Goal: Task Accomplishment & Management: Manage account settings

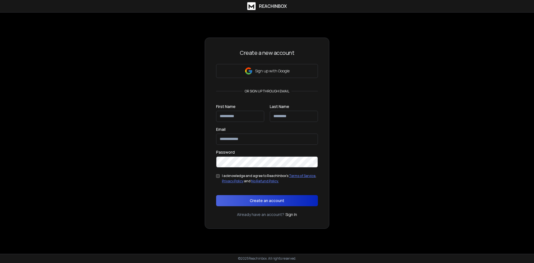
click at [253, 73] on button "Sign up with Google" at bounding box center [267, 71] width 102 height 14
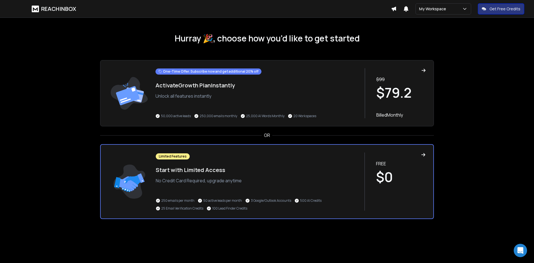
click at [420, 167] on div "FREE $0" at bounding box center [401, 167] width 50 height 31
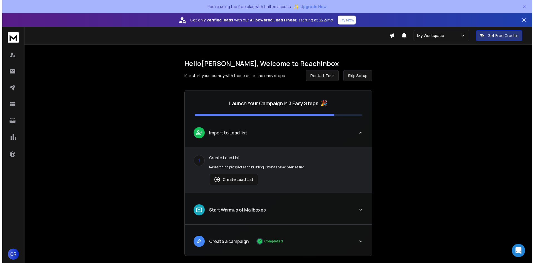
scroll to position [8, 0]
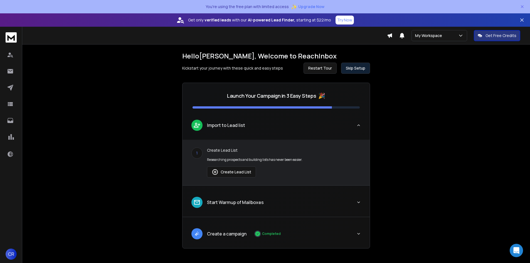
click at [354, 67] on span "Skip Setup" at bounding box center [355, 68] width 19 height 6
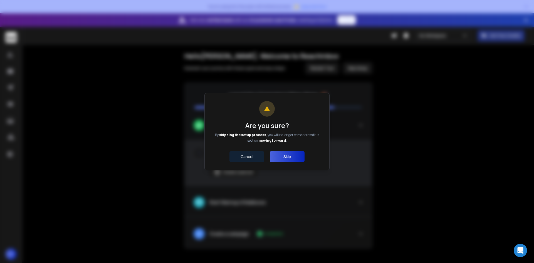
click at [285, 155] on button "Skip" at bounding box center [287, 156] width 35 height 11
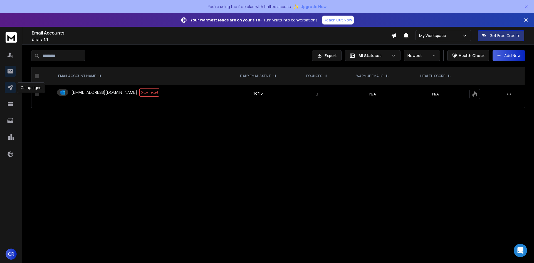
click at [14, 86] on link at bounding box center [10, 87] width 11 height 11
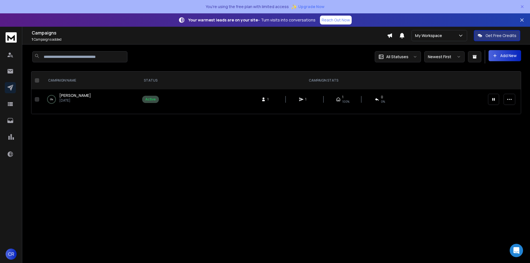
click at [162, 99] on td "1 1 1 100 % 0 0 %" at bounding box center [323, 99] width 322 height 20
click at [14, 71] on link at bounding box center [10, 71] width 11 height 11
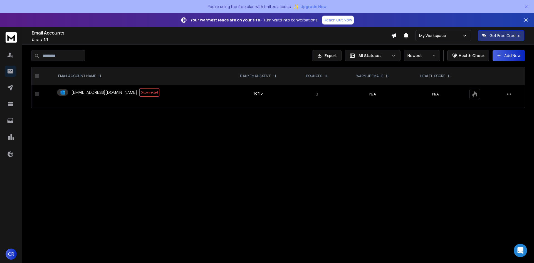
click at [131, 88] on td "mahmudkhan3244@gmail.com Disconnected" at bounding box center [138, 94] width 169 height 18
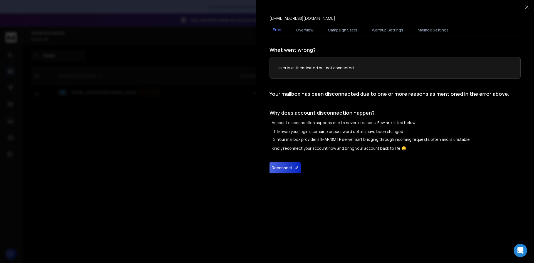
click at [288, 165] on button "Reconnect" at bounding box center [285, 167] width 31 height 11
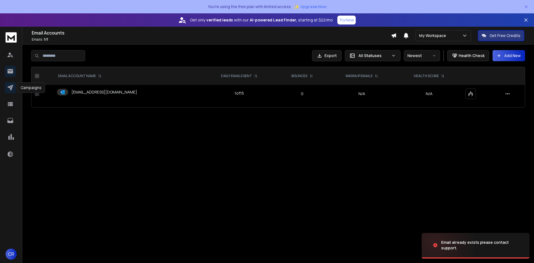
click at [14, 84] on link at bounding box center [10, 87] width 11 height 11
